Goal: Task Accomplishment & Management: Manage account settings

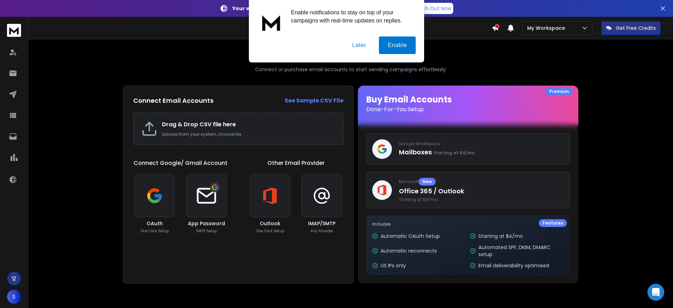
click at [578, 30] on div "Enable notifications to stay on top of your campaigns with real-time updates on…" at bounding box center [336, 31] width 673 height 62
click at [397, 39] on button "Enable" at bounding box center [397, 45] width 37 height 18
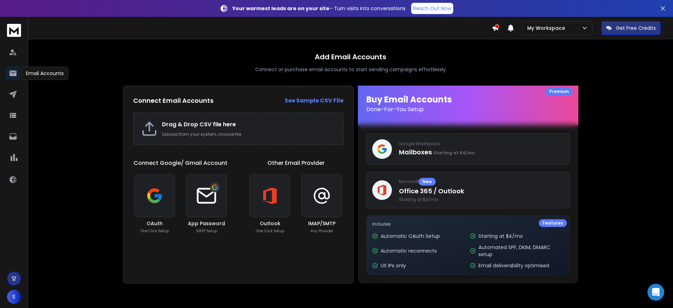
click at [17, 69] on icon at bounding box center [13, 73] width 8 height 8
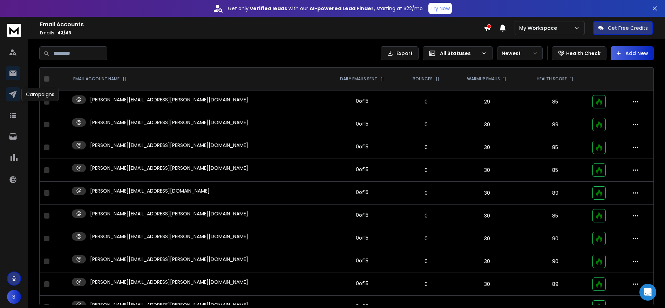
click at [18, 93] on link at bounding box center [13, 94] width 14 height 14
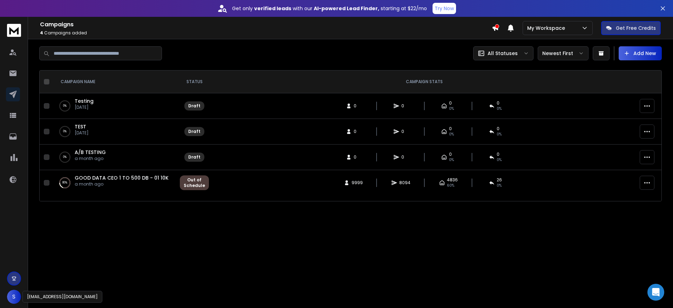
click at [8, 296] on span "S" at bounding box center [14, 297] width 14 height 14
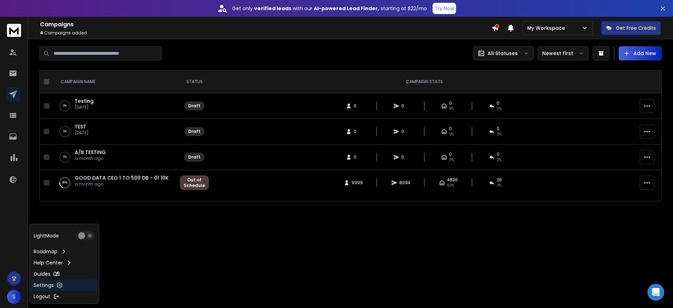
click at [15, 293] on span "S" at bounding box center [14, 297] width 14 height 14
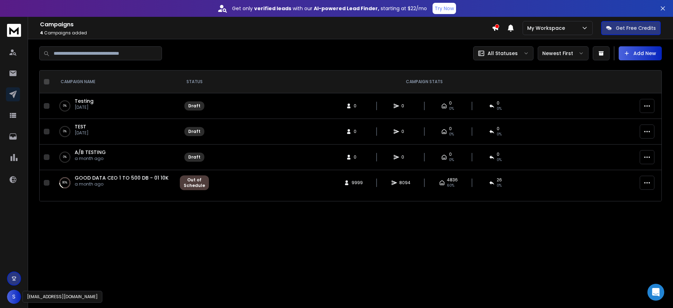
drag, startPoint x: 15, startPoint y: 293, endPoint x: 9, endPoint y: 298, distance: 8.5
click at [9, 298] on span "S" at bounding box center [14, 297] width 14 height 14
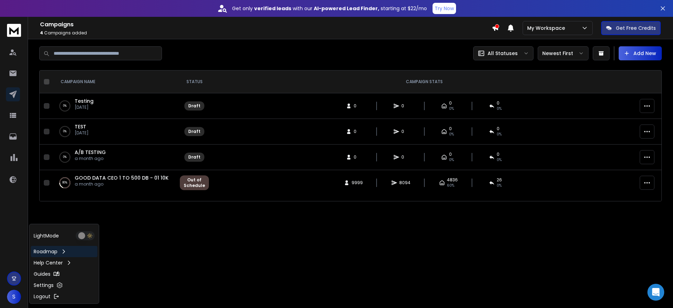
click at [50, 252] on p "Roadmap" at bounding box center [46, 251] width 24 height 7
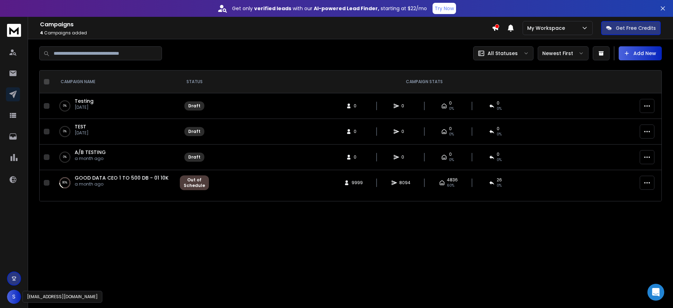
click at [7, 297] on span "S" at bounding box center [14, 297] width 14 height 14
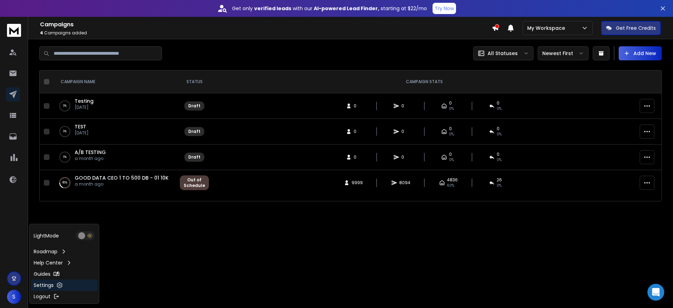
click at [56, 285] on div "Settings" at bounding box center [64, 284] width 67 height 11
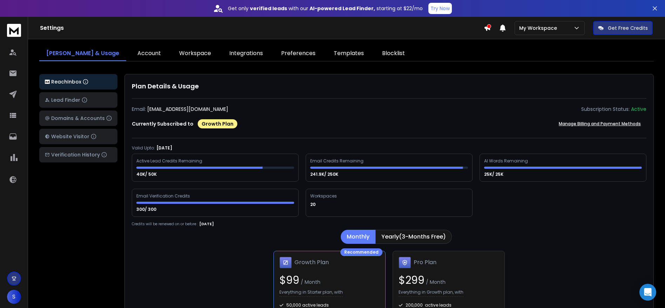
click at [130, 54] on link "Account" at bounding box center [149, 53] width 38 height 15
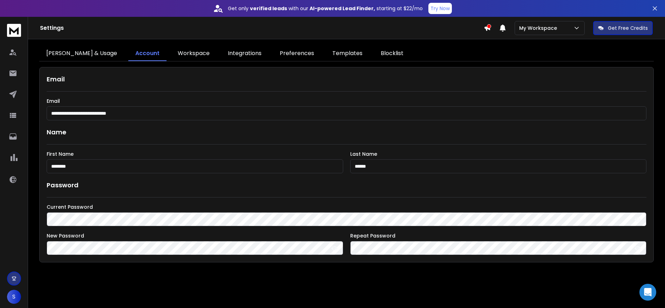
click at [162, 117] on input "**********" at bounding box center [347, 113] width 600 height 14
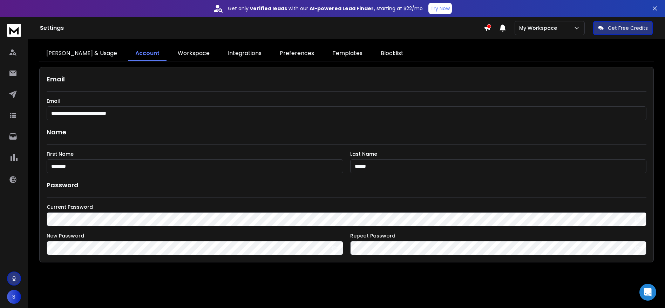
click at [333, 250] on icon at bounding box center [334, 248] width 6 height 6
click at [172, 106] on input "**********" at bounding box center [347, 113] width 600 height 14
